Goal: Task Accomplishment & Management: Manage account settings

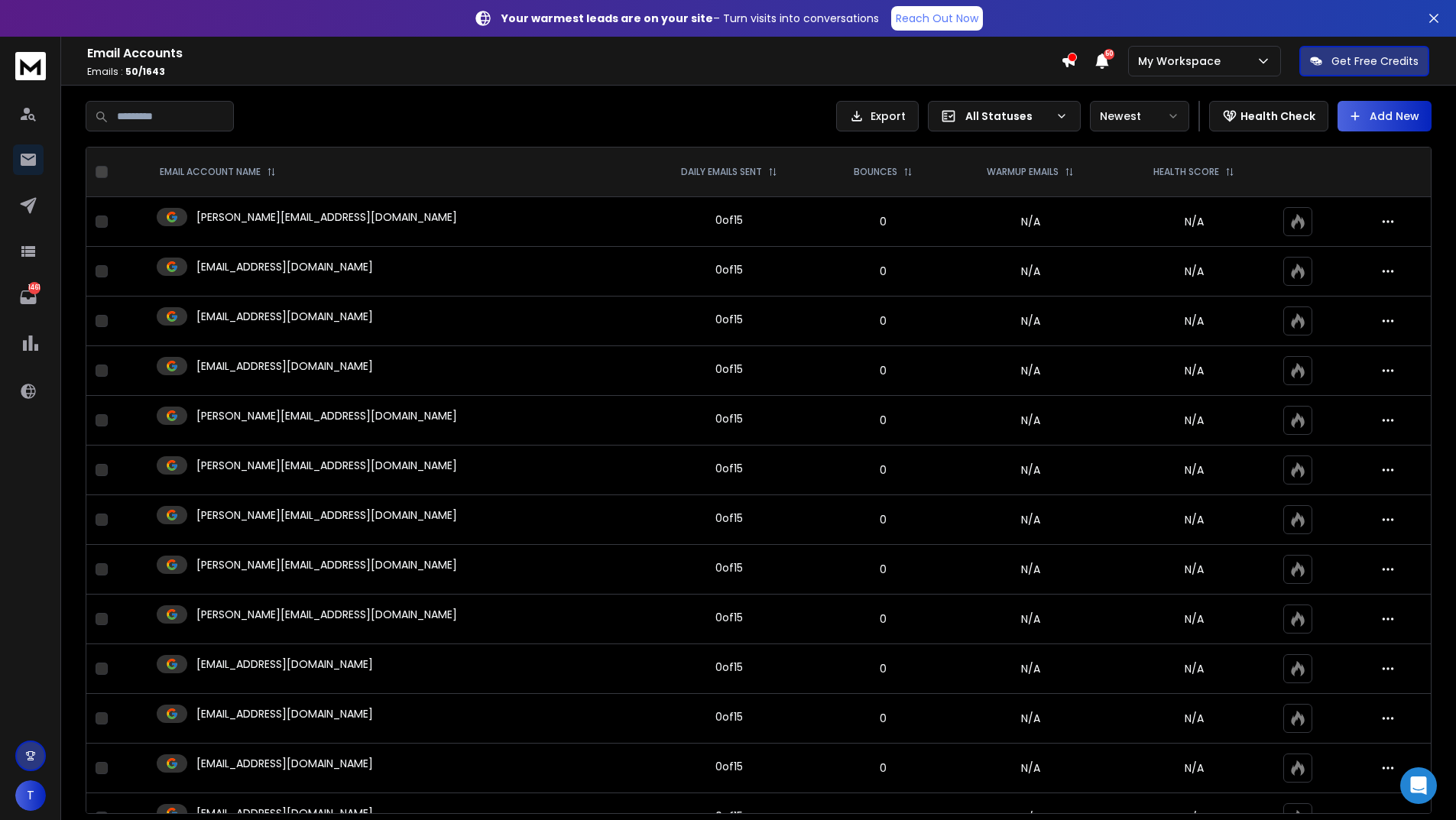
click at [1415, 112] on button "Add New" at bounding box center [1384, 116] width 94 height 31
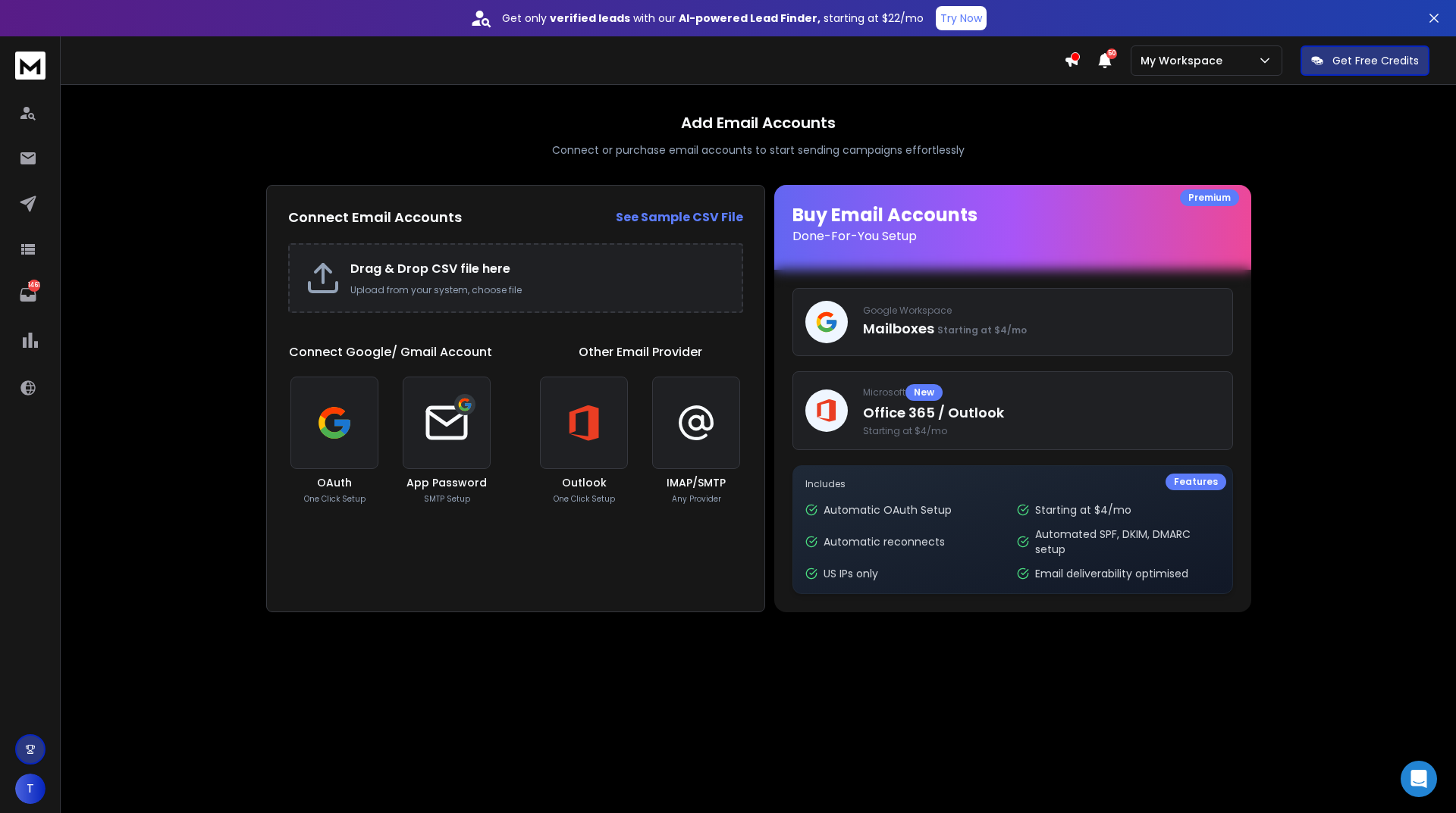
click at [338, 424] on icon at bounding box center [342, 428] width 16 height 15
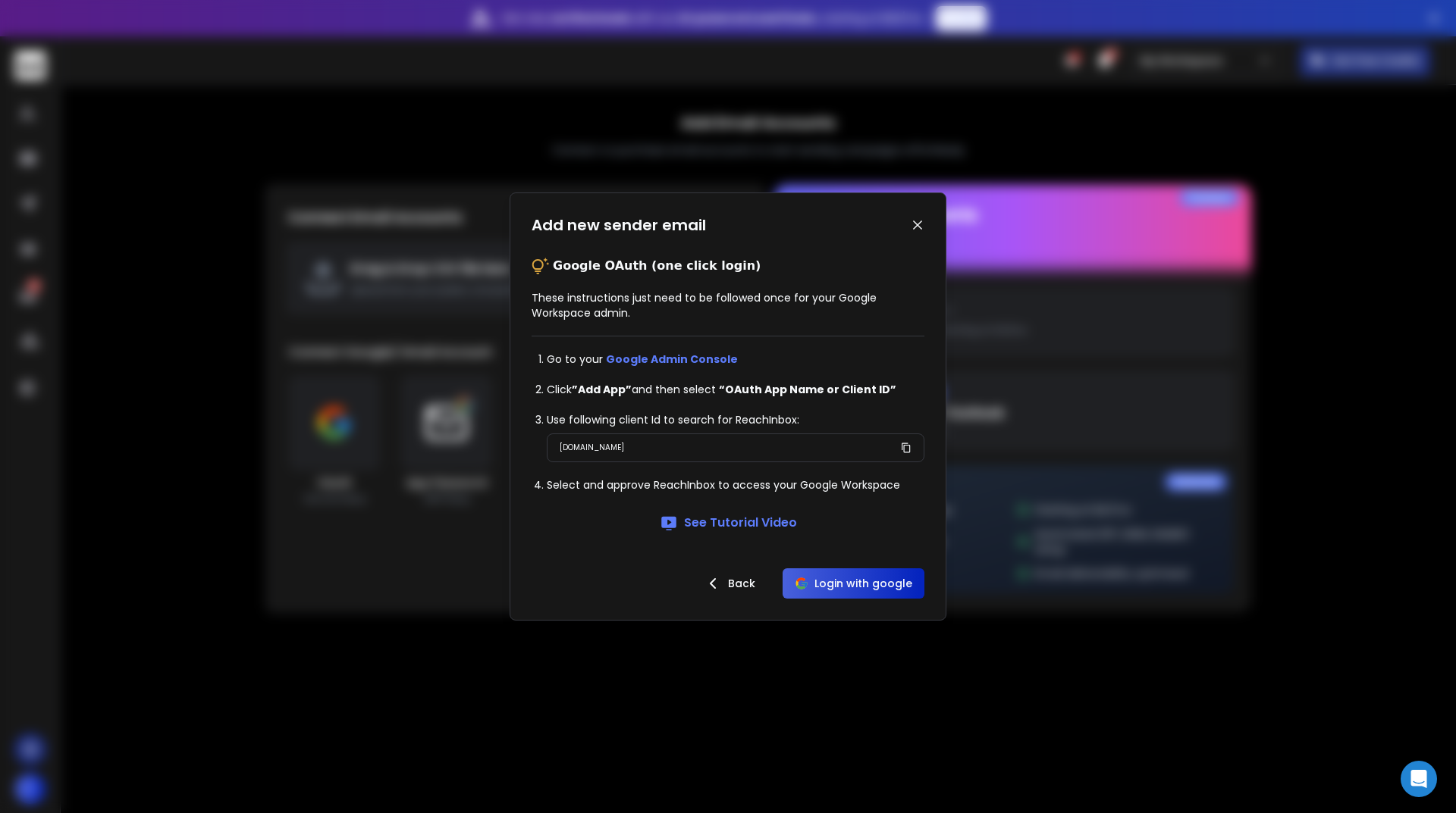
click at [853, 582] on button "Login with google" at bounding box center [853, 583] width 141 height 30
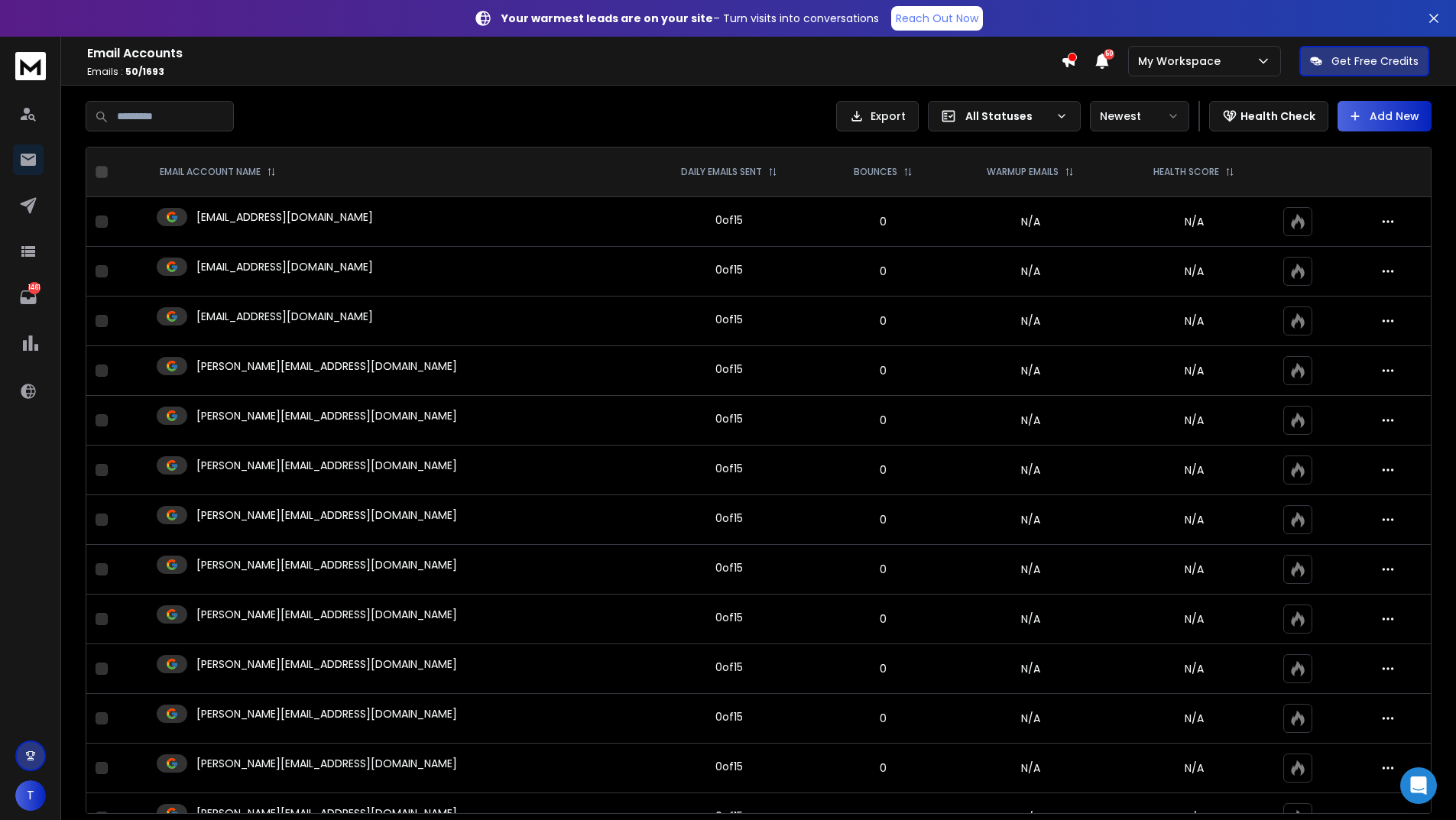
click at [1382, 100] on button "Add New" at bounding box center [1384, 116] width 94 height 31
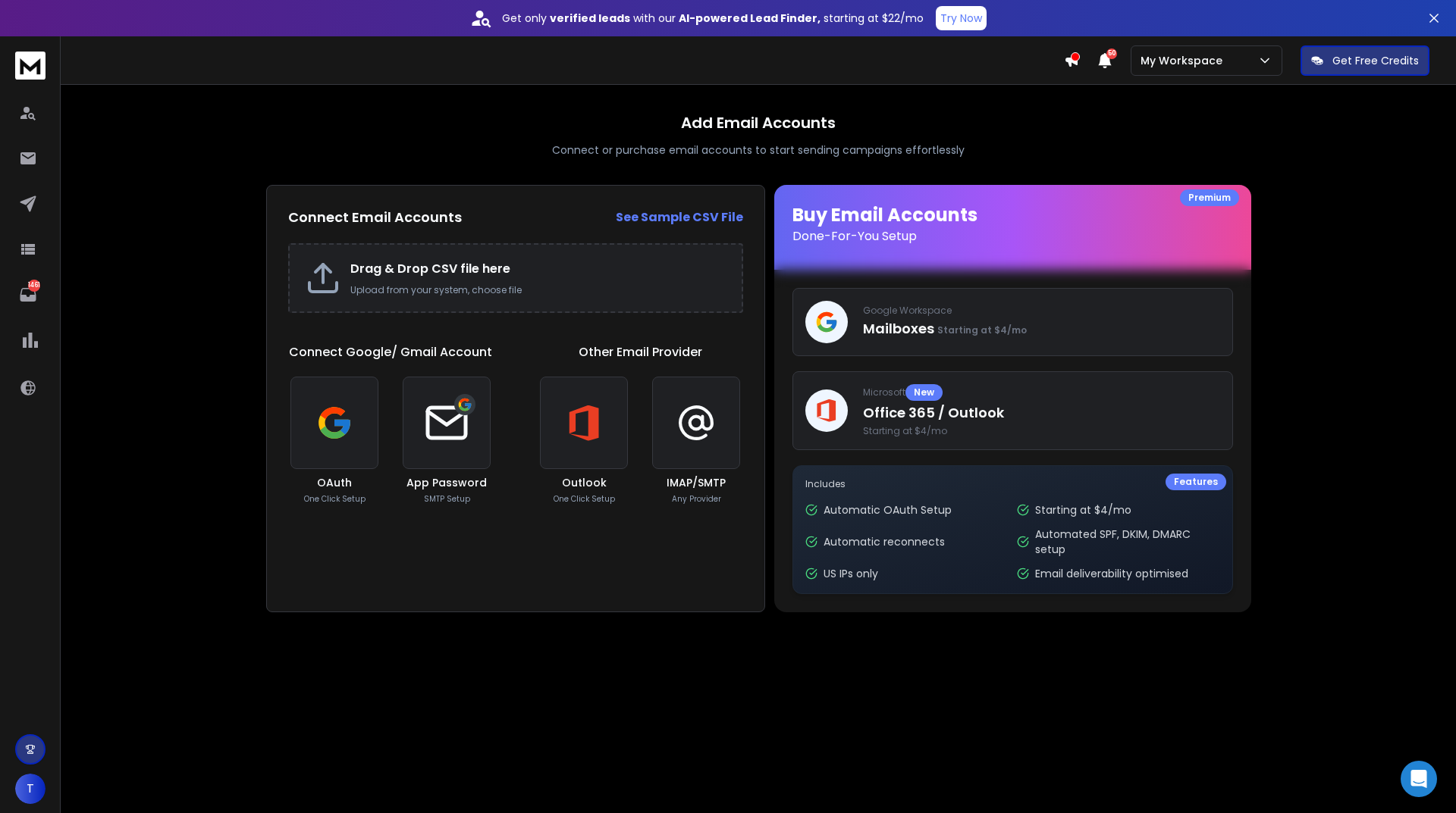
click at [327, 440] on icon at bounding box center [334, 423] width 38 height 46
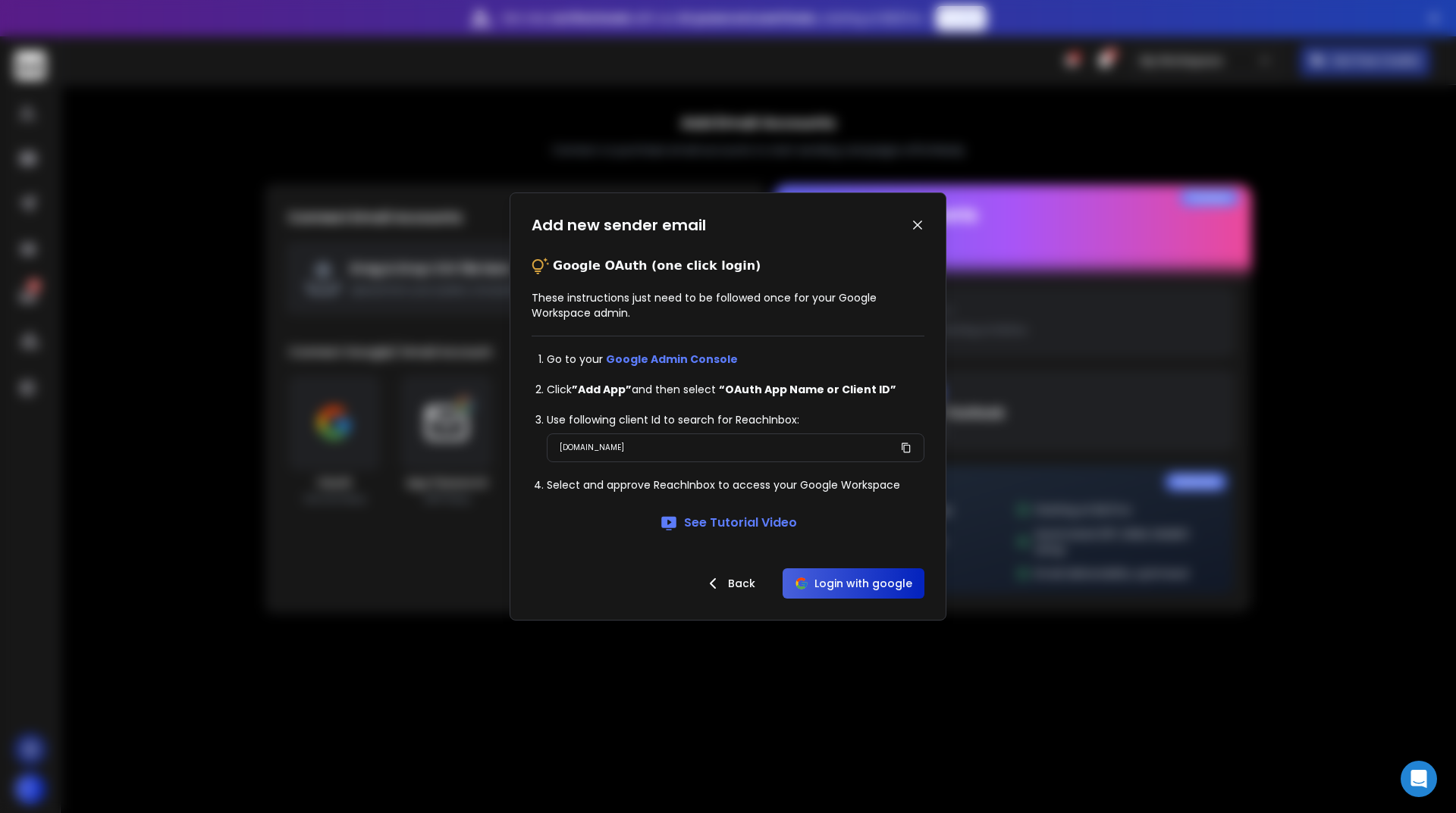
click at [835, 577] on button "Login with google" at bounding box center [853, 583] width 141 height 30
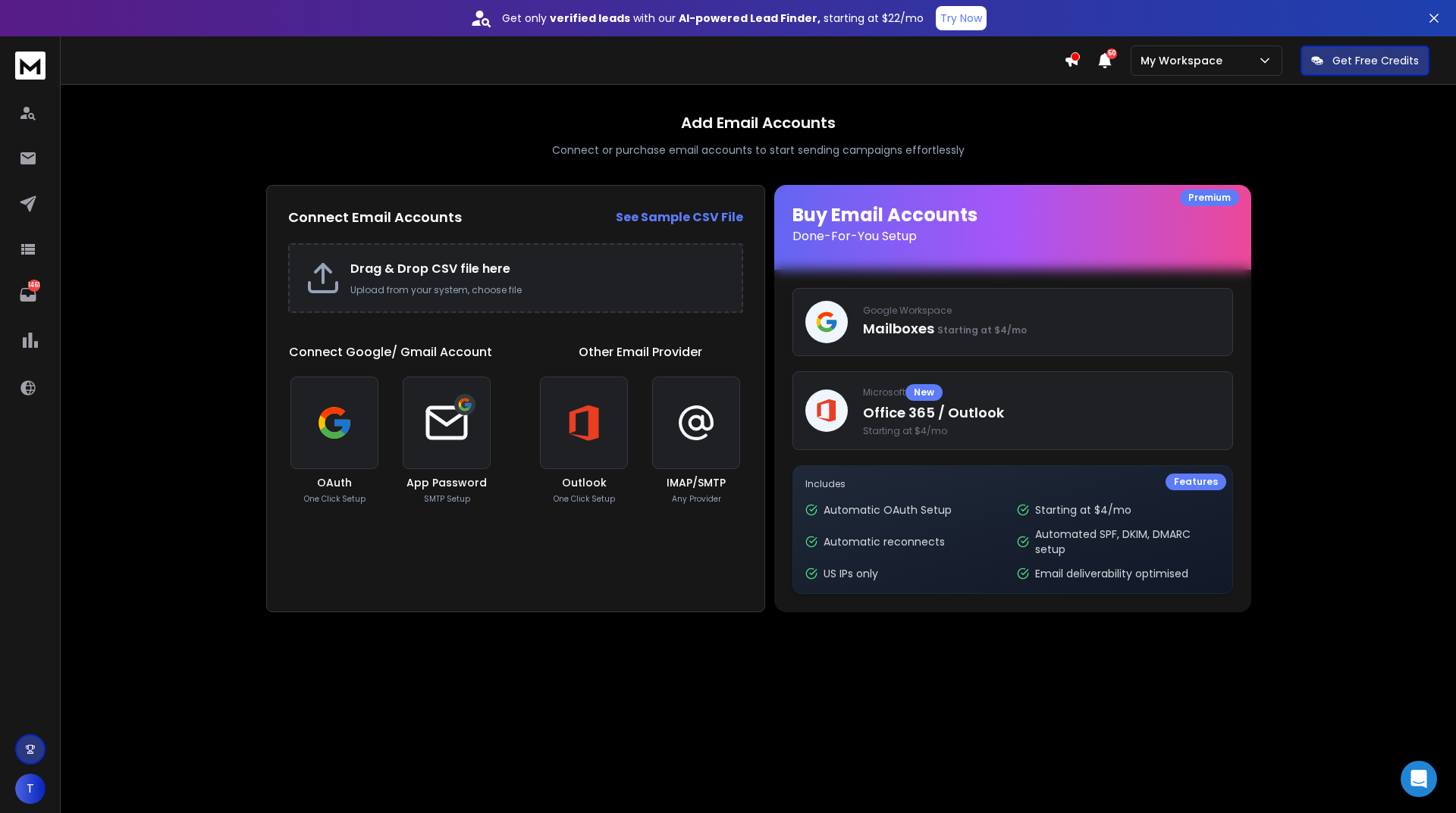
click at [345, 428] on icon at bounding box center [342, 428] width 16 height 15
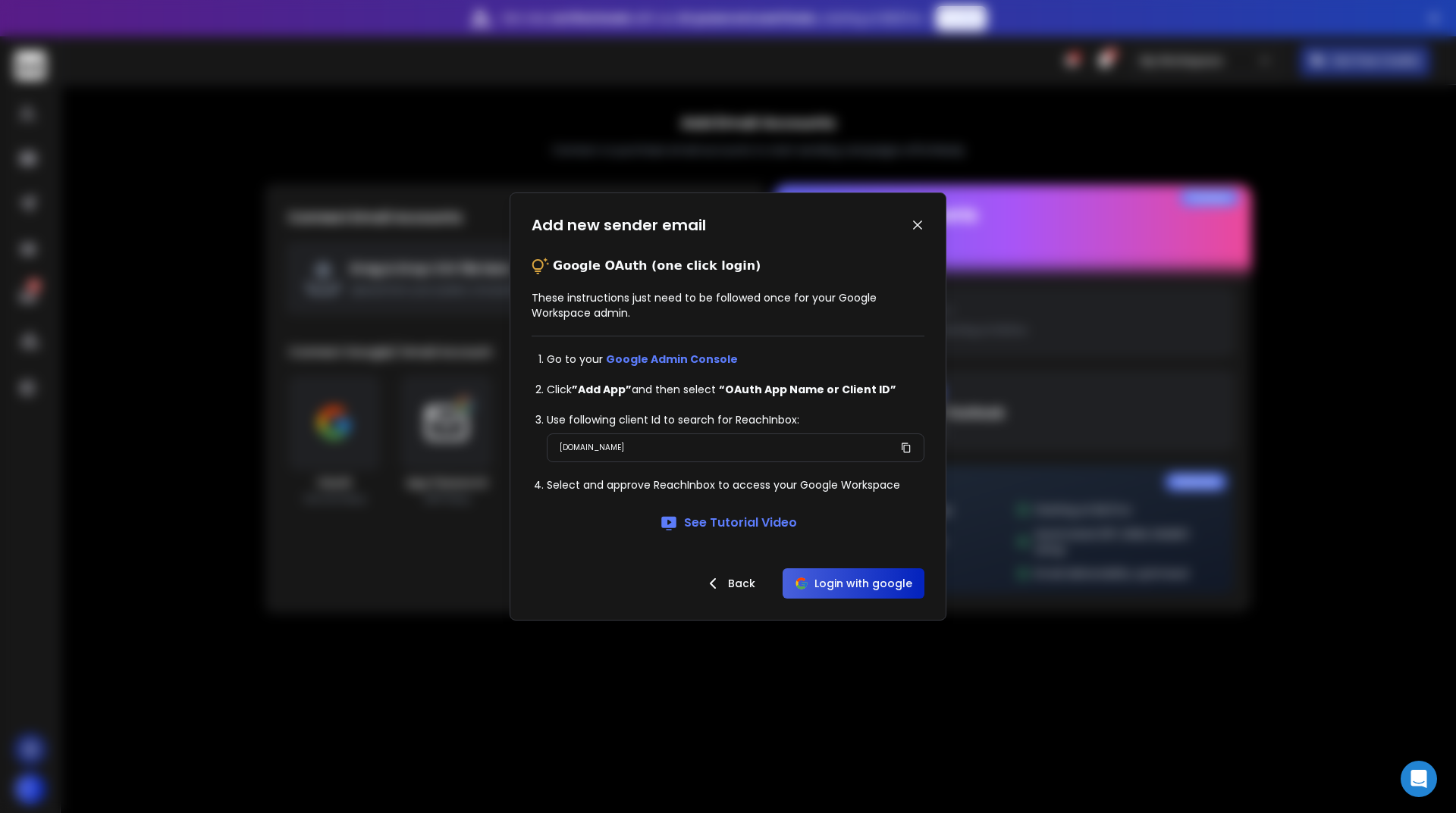
click at [829, 574] on button "Login with google" at bounding box center [853, 583] width 141 height 30
click at [831, 586] on button "Login with google" at bounding box center [853, 583] width 141 height 30
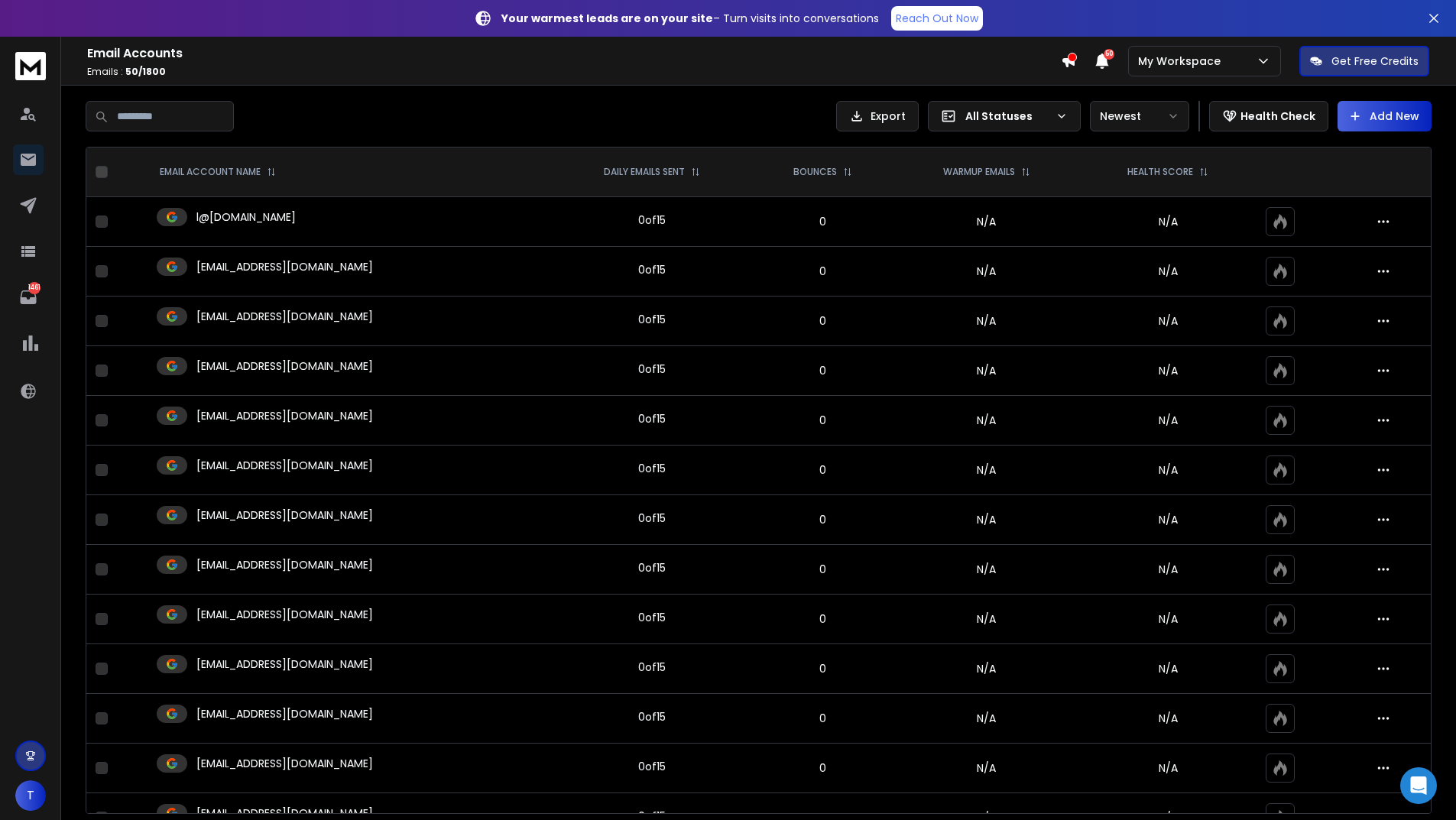
click at [1372, 117] on button "Add New" at bounding box center [1384, 116] width 94 height 31
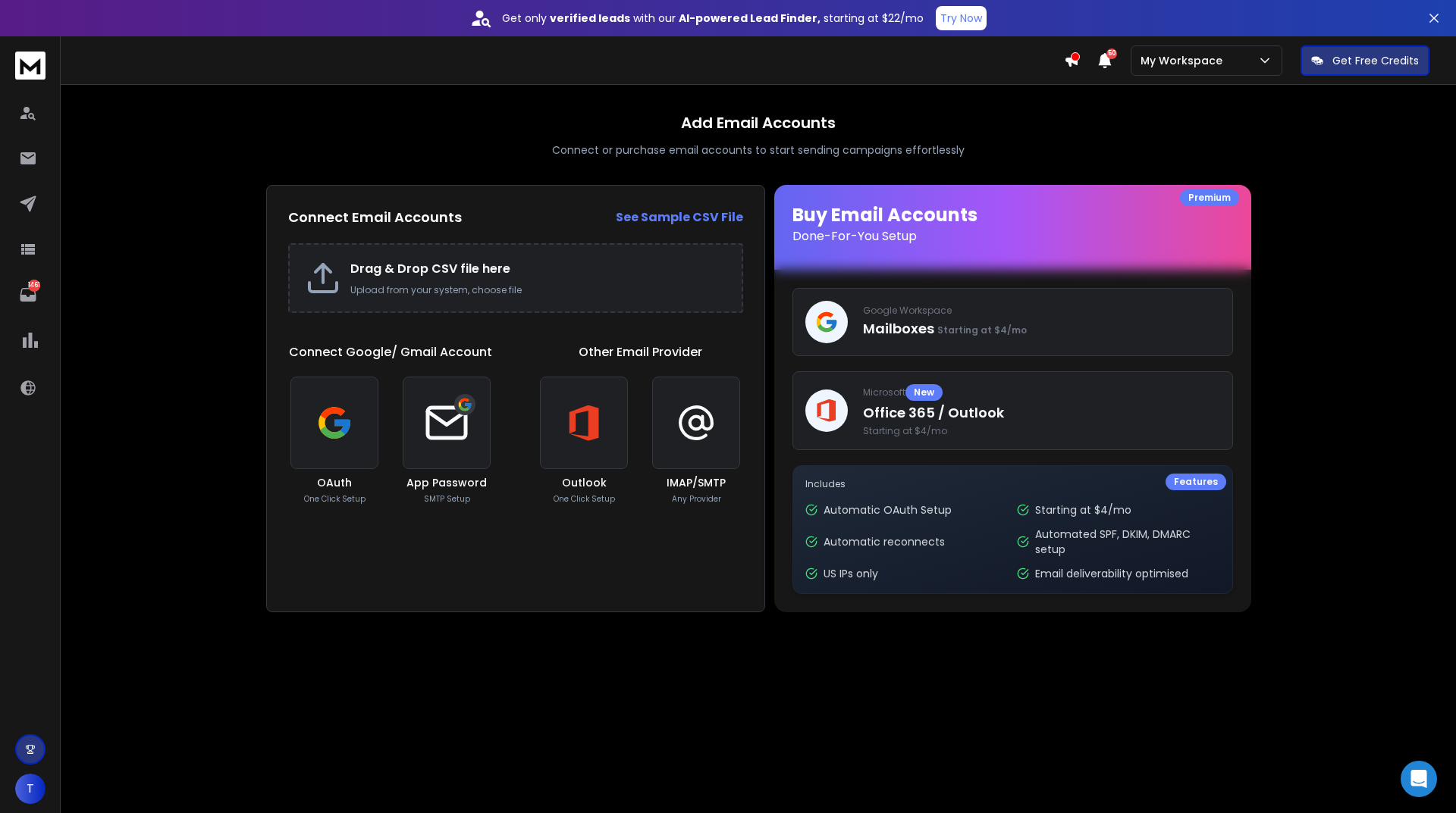
click at [295, 420] on div "Connect Email Accounts See Sample CSV File Drag & Drop CSV file here Upload fro…" at bounding box center [515, 398] width 499 height 428
click at [359, 435] on div at bounding box center [334, 422] width 88 height 92
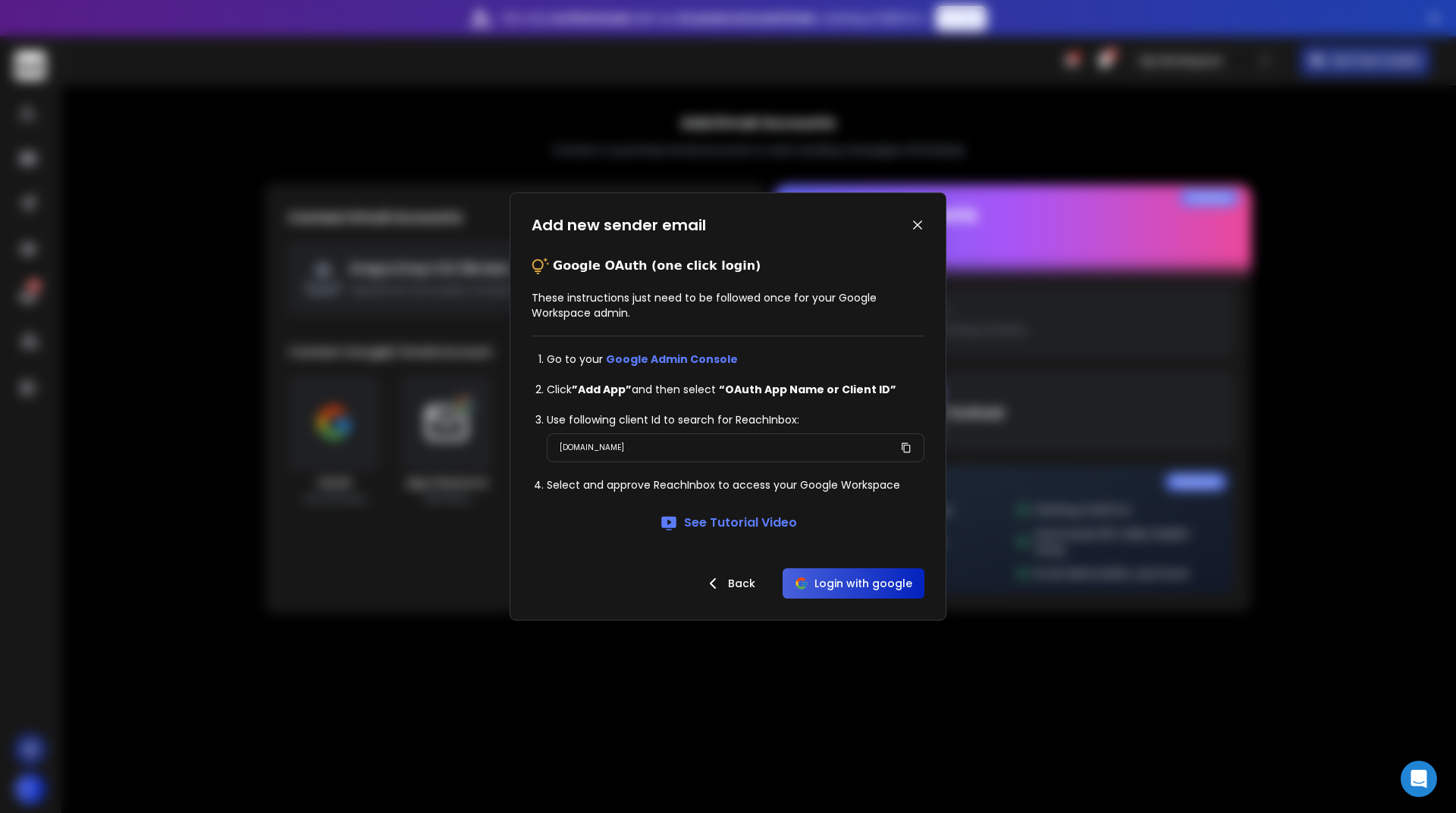
click at [855, 582] on button "Login with google" at bounding box center [853, 583] width 141 height 30
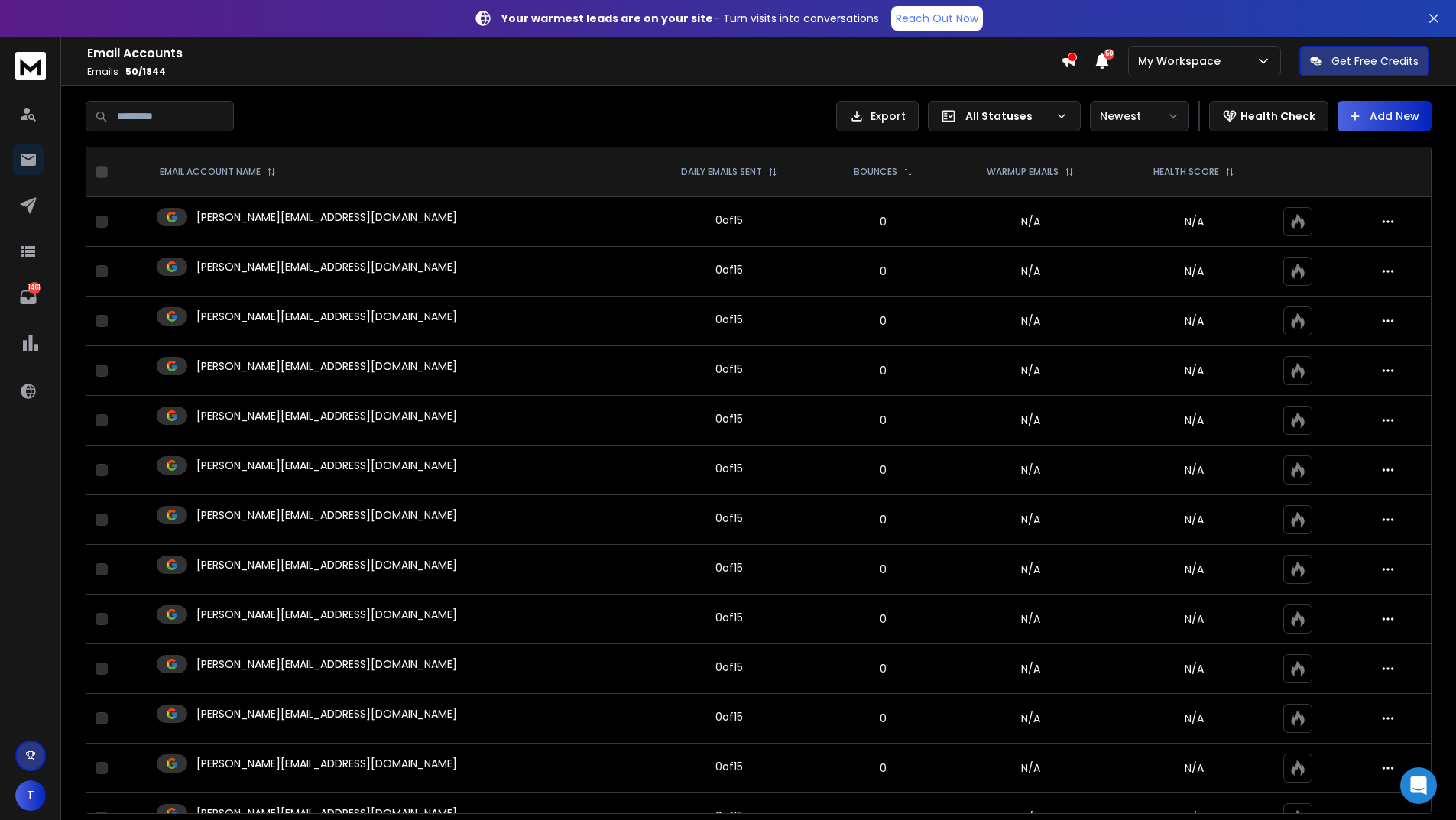
click at [1390, 118] on button "Add New" at bounding box center [1384, 116] width 94 height 31
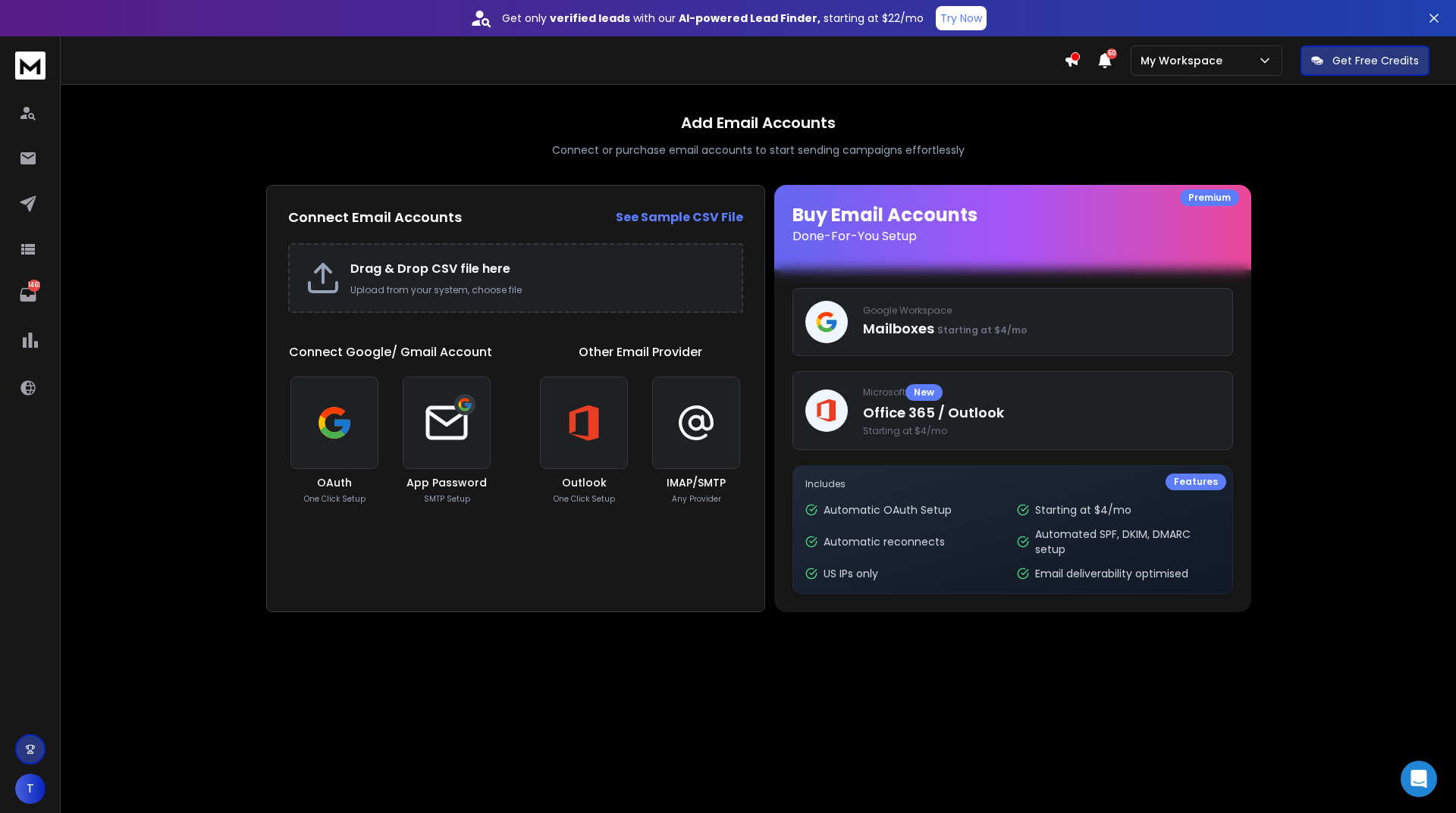
click at [330, 422] on icon at bounding box center [334, 423] width 38 height 46
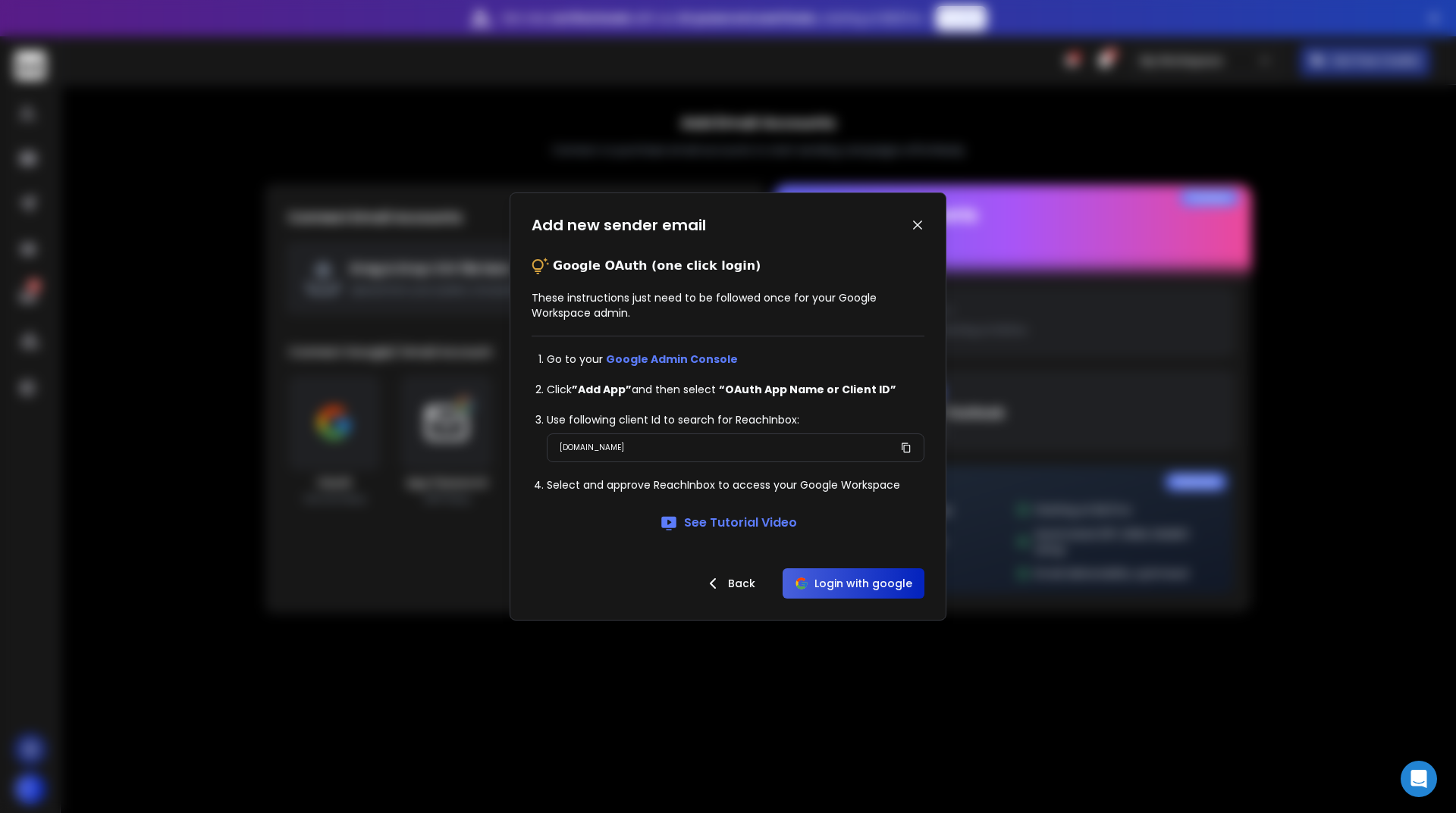
drag, startPoint x: 823, startPoint y: 585, endPoint x: 889, endPoint y: 669, distance: 106.8
click at [825, 585] on button "Login with google" at bounding box center [853, 583] width 141 height 30
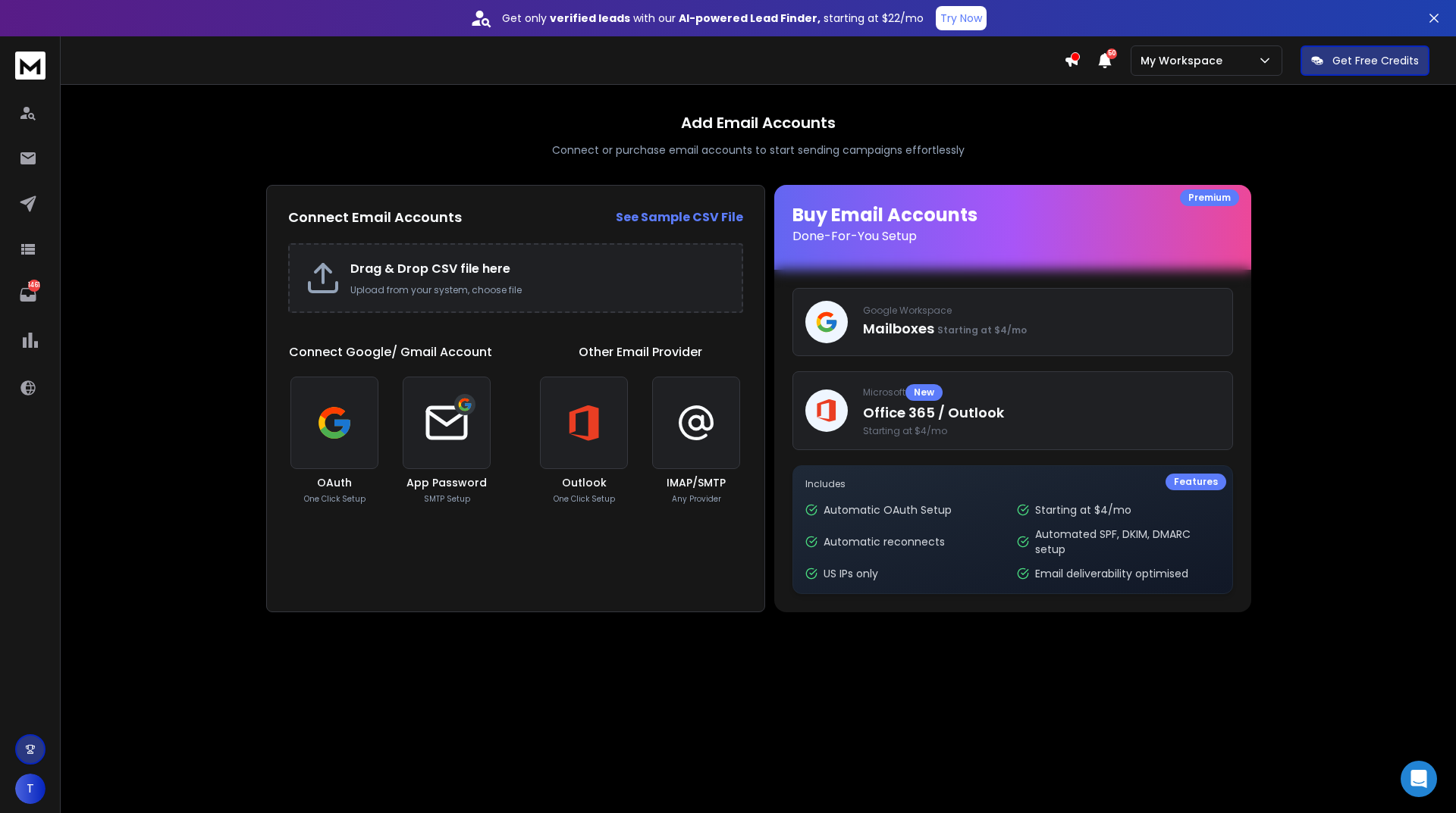
click at [345, 434] on icon at bounding box center [333, 433] width 25 height 13
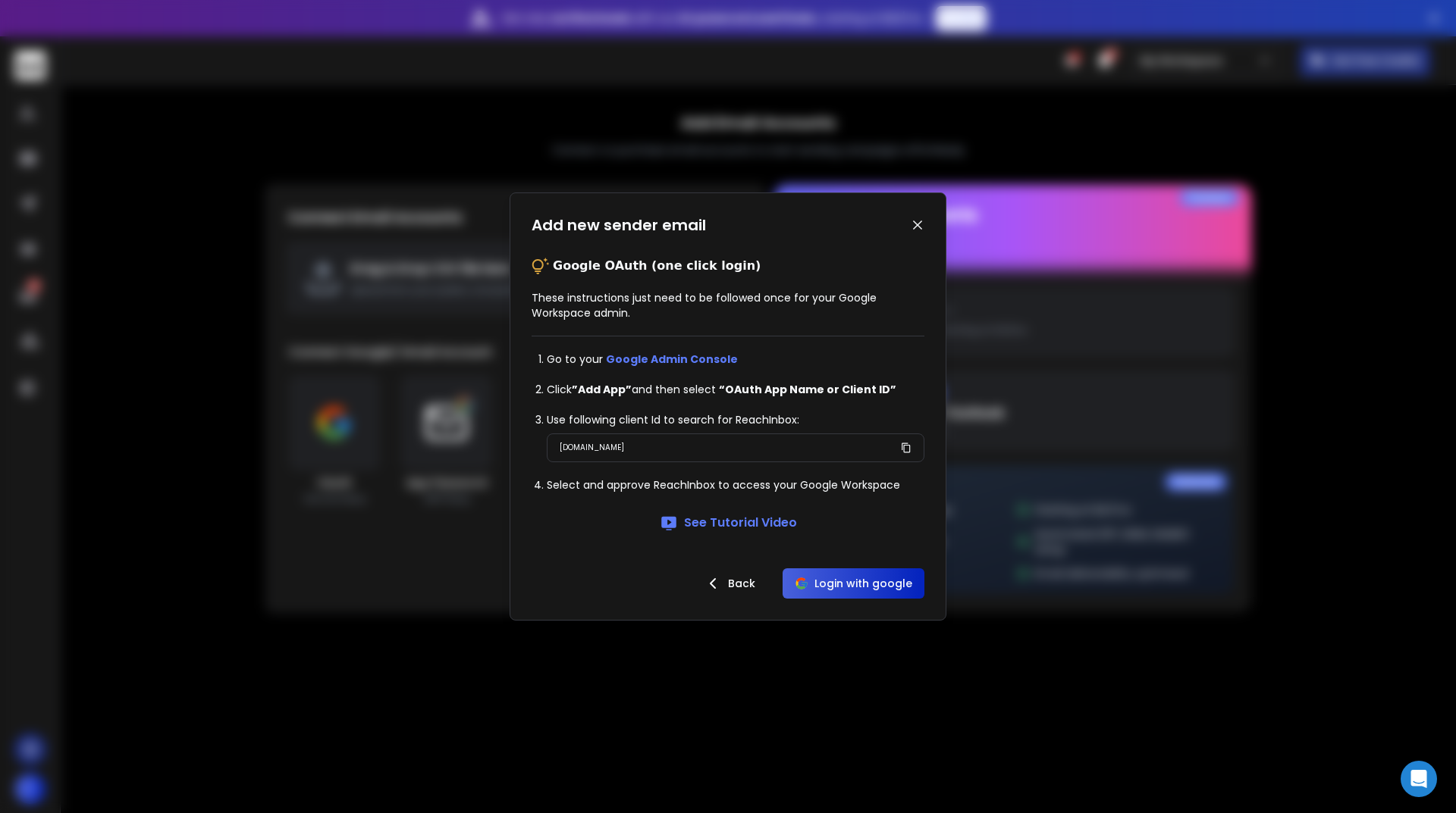
drag, startPoint x: 839, startPoint y: 585, endPoint x: 790, endPoint y: 573, distance: 50.4
click at [839, 585] on button "Login with google" at bounding box center [853, 583] width 141 height 30
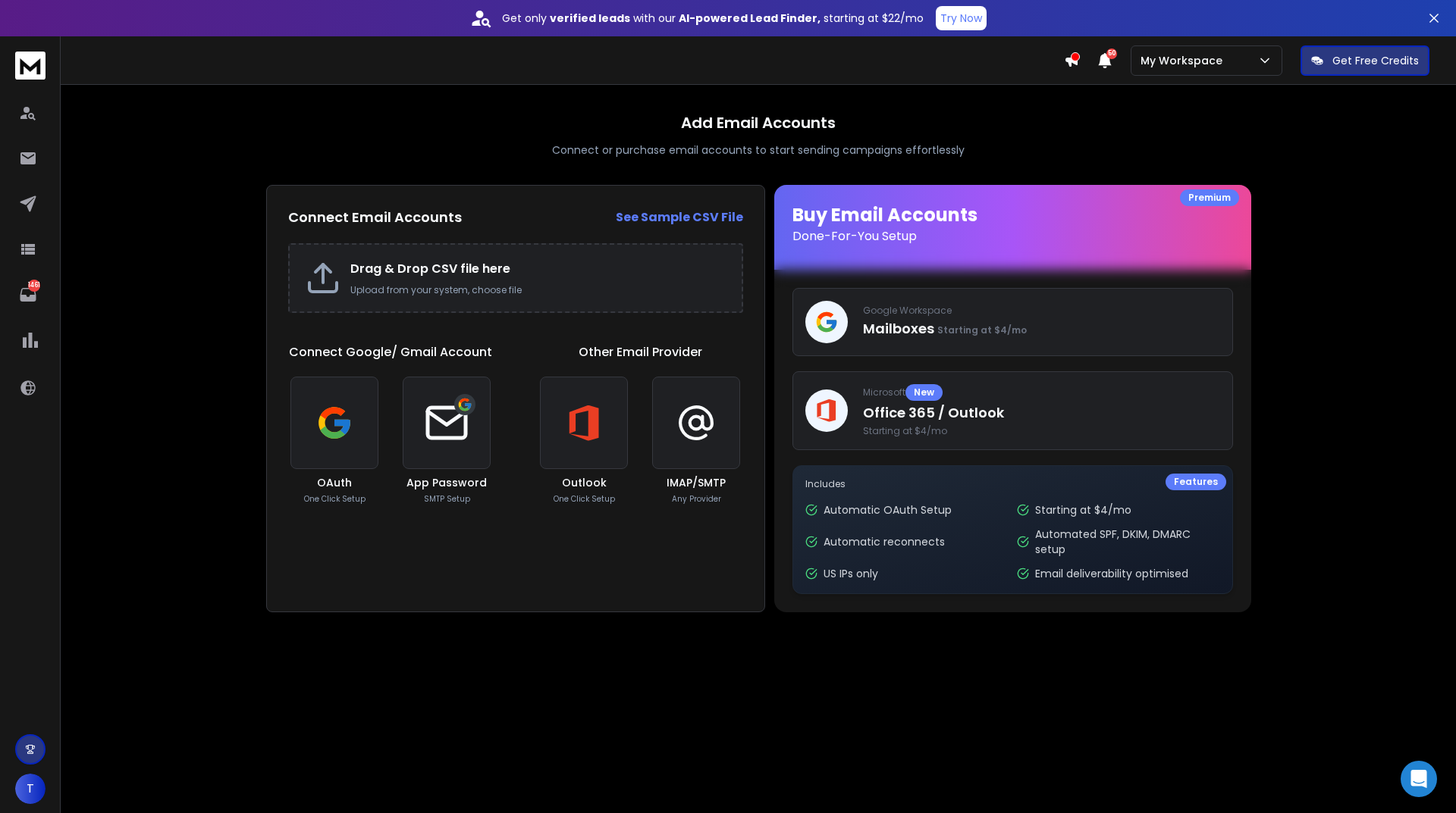
click at [324, 420] on icon at bounding box center [335, 423] width 32 height 32
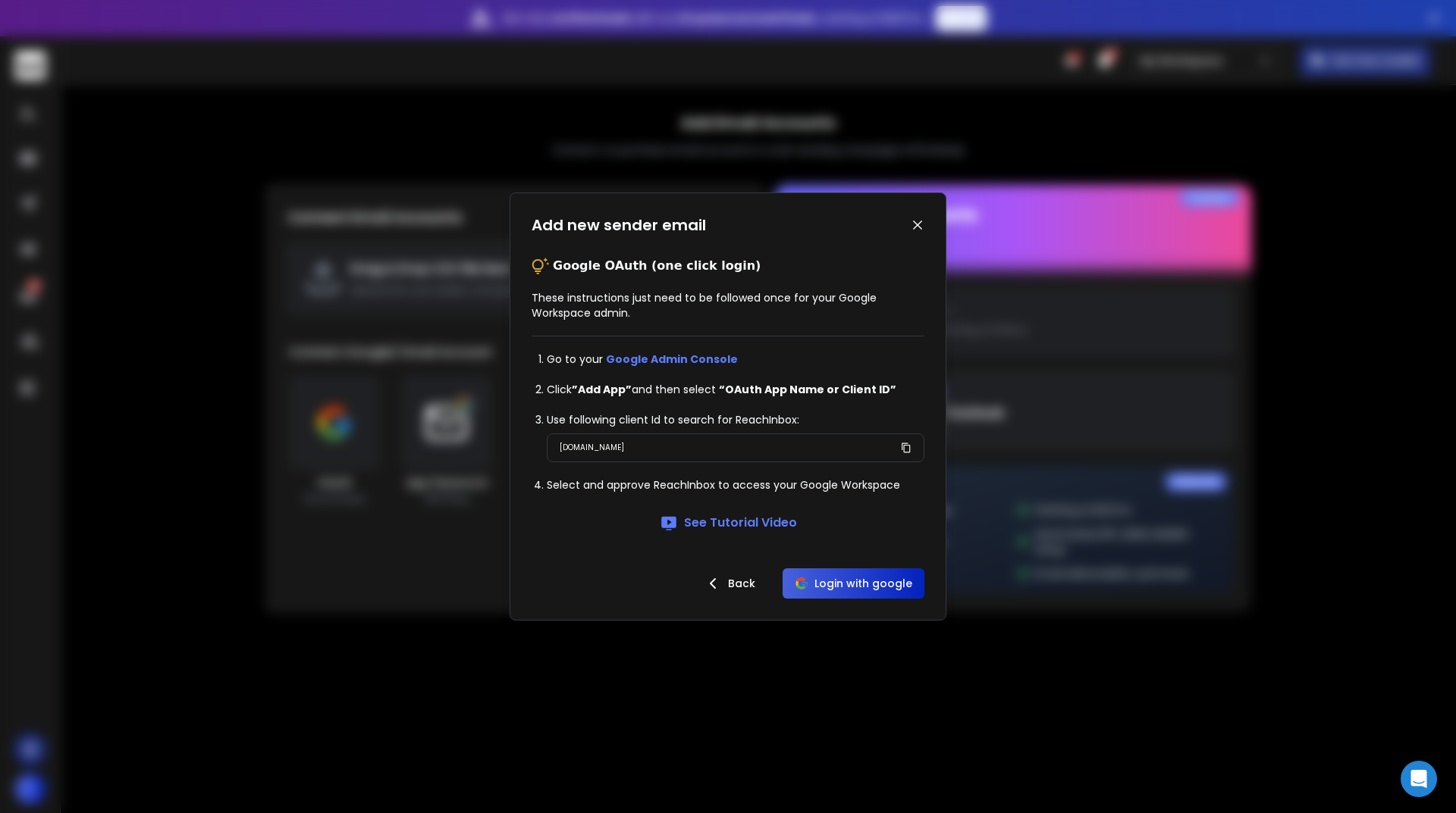
click at [852, 575] on button "Login with google" at bounding box center [853, 583] width 141 height 30
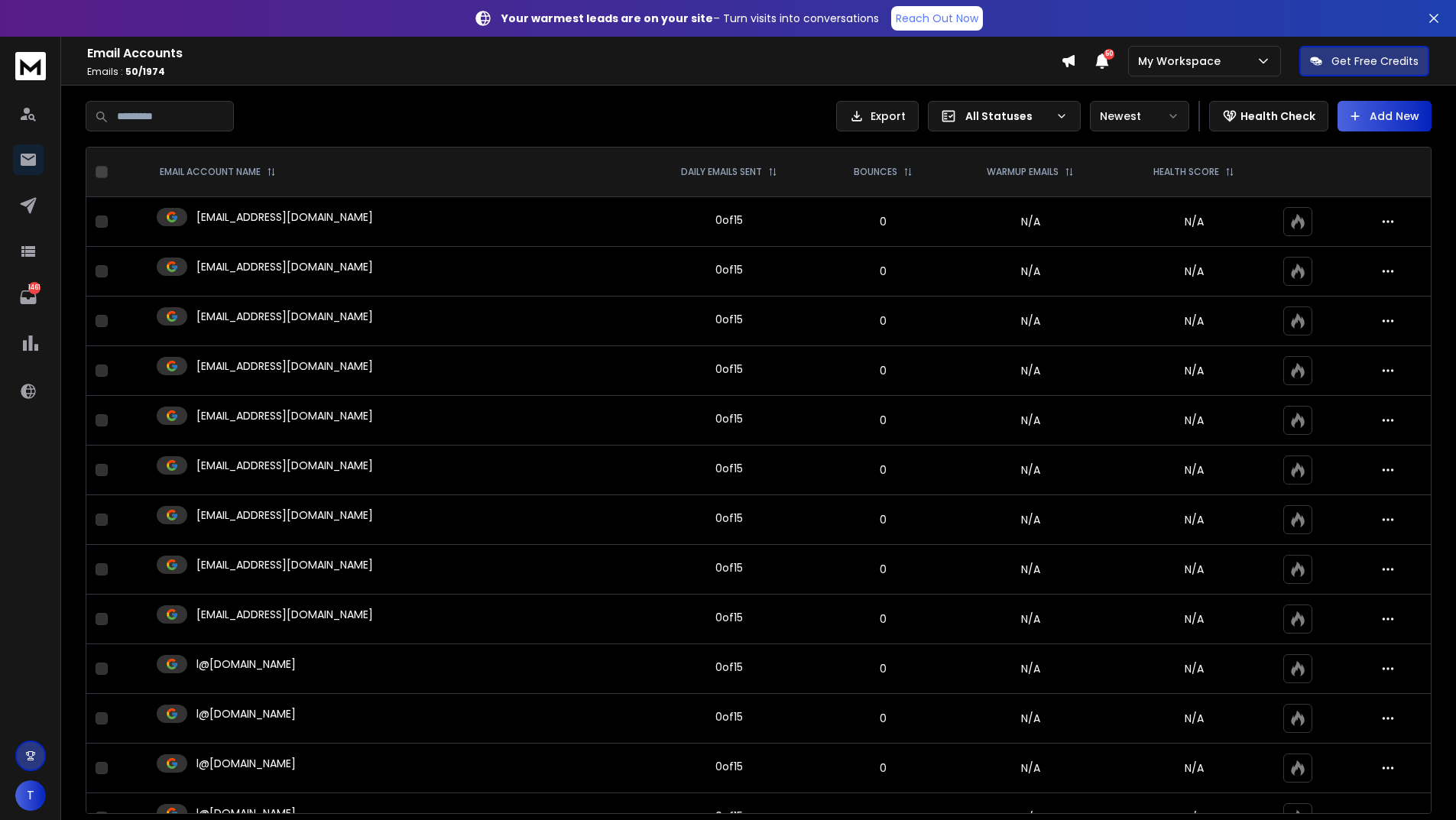
click at [1377, 112] on button "Add New" at bounding box center [1384, 116] width 94 height 31
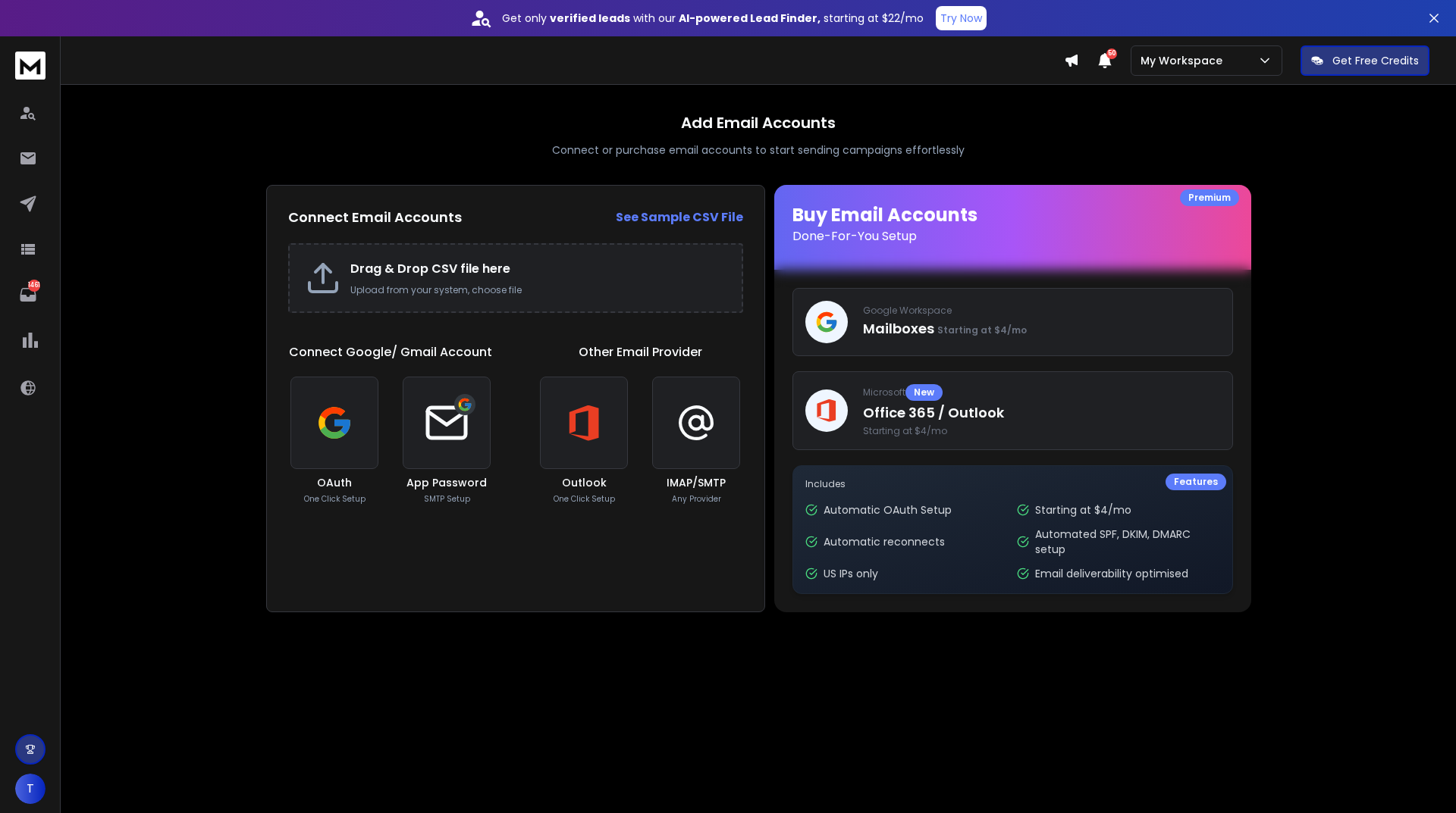
click at [338, 443] on icon at bounding box center [334, 423] width 38 height 46
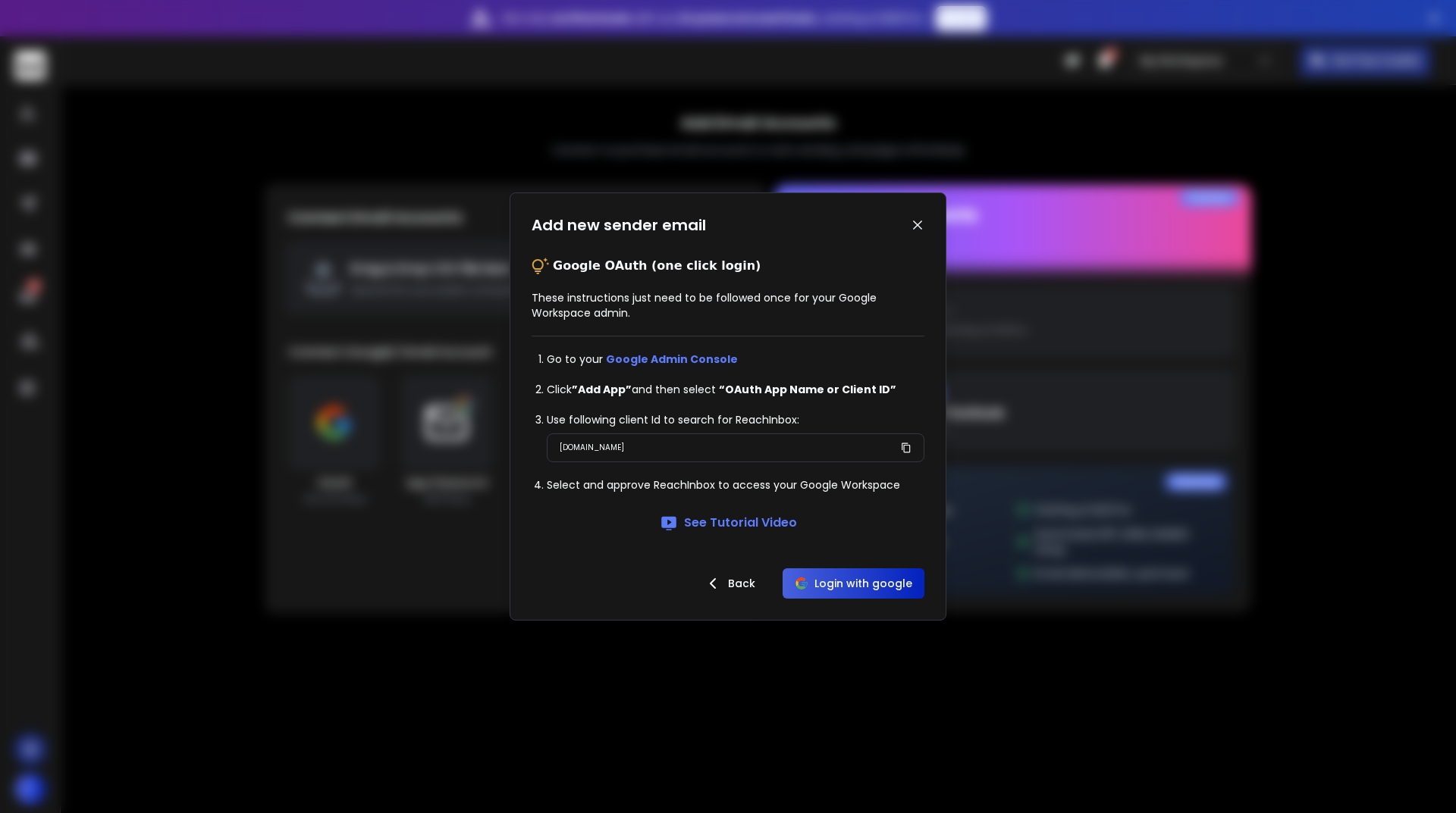
drag, startPoint x: 882, startPoint y: 586, endPoint x: 963, endPoint y: 688, distance: 130.2
click at [884, 586] on button "Login with google" at bounding box center [853, 583] width 141 height 30
